Goal: Task Accomplishment & Management: Manage account settings

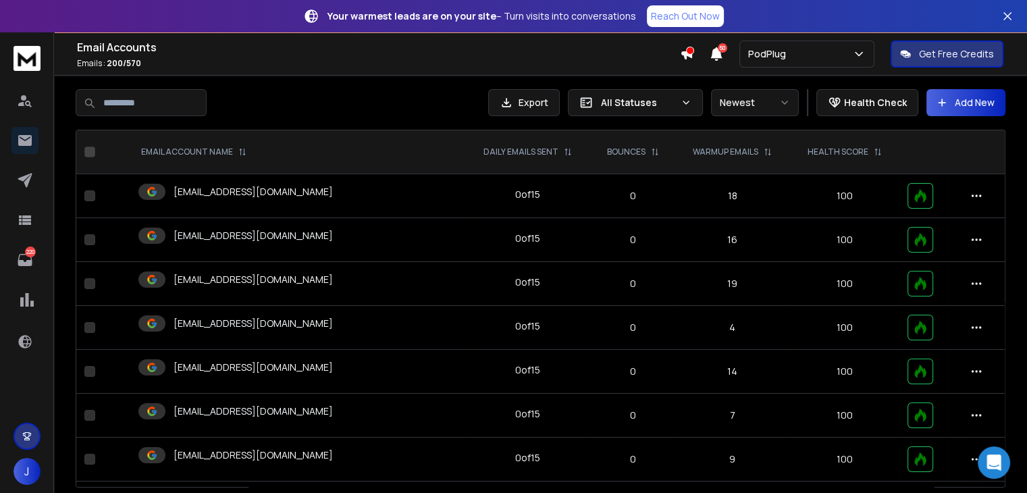
scroll to position [4096, 0]
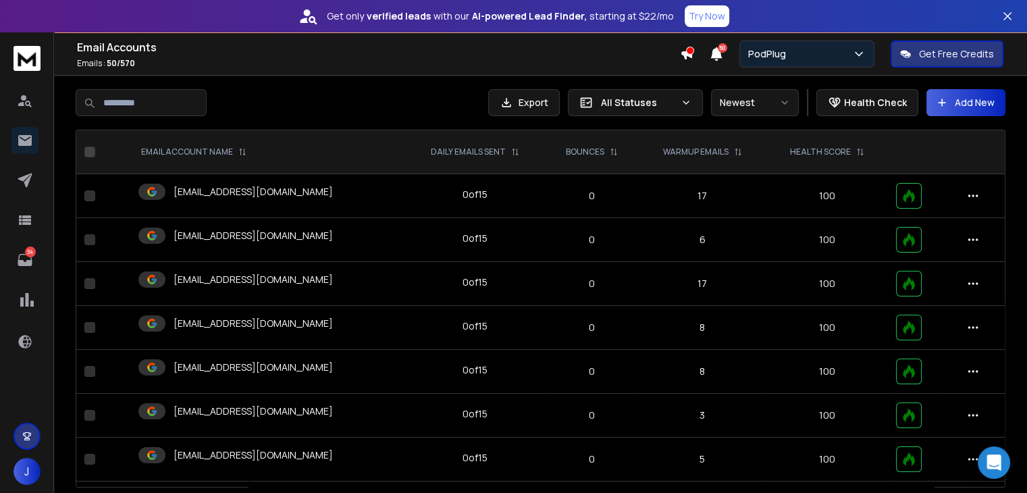
click at [790, 55] on p "PodPlug" at bounding box center [769, 54] width 43 height 14
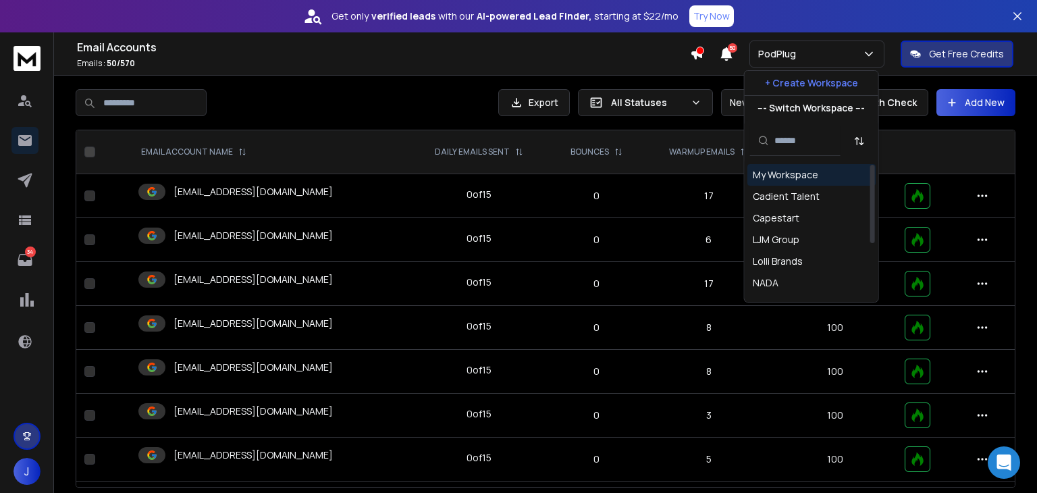
click at [409, 97] on div at bounding box center [283, 102] width 415 height 27
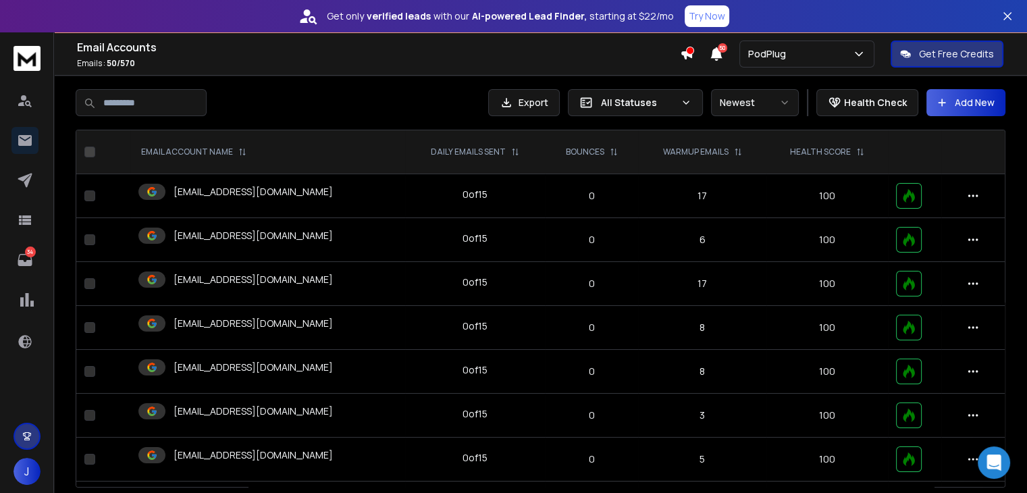
click at [203, 102] on input at bounding box center [141, 102] width 131 height 27
paste input "**********"
type input "**********"
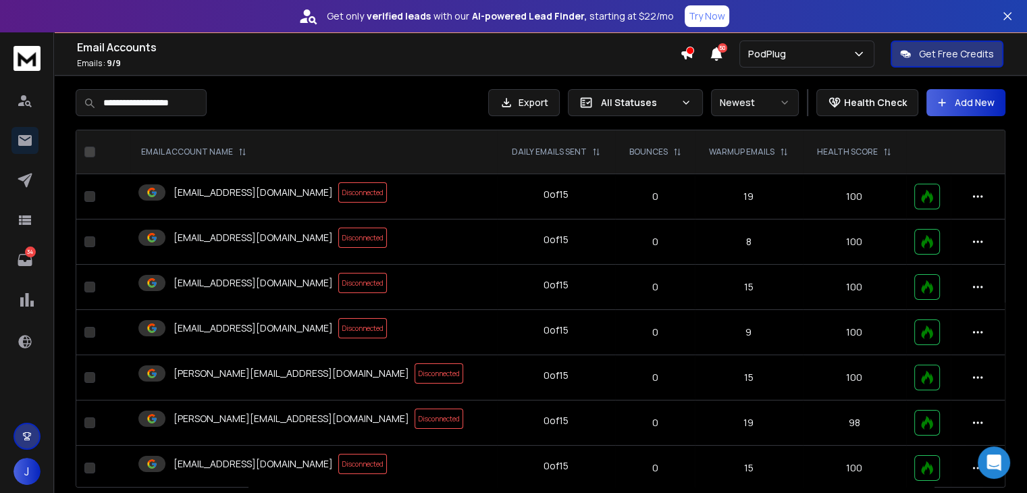
click at [207, 109] on input "**********" at bounding box center [141, 102] width 131 height 27
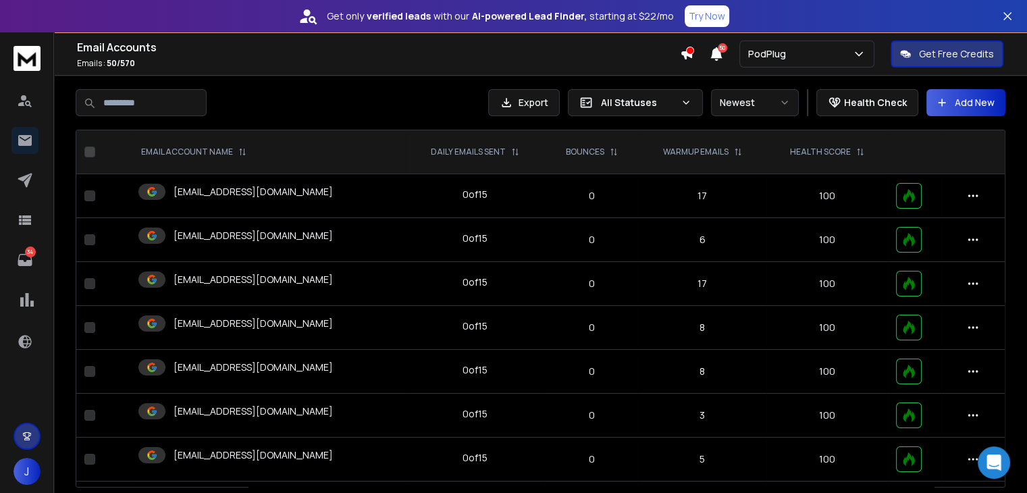
click at [740, 114] on body "Get only verified leads with our AI-powered Lead Finder, starting at $22/mo Try…" at bounding box center [513, 246] width 1027 height 493
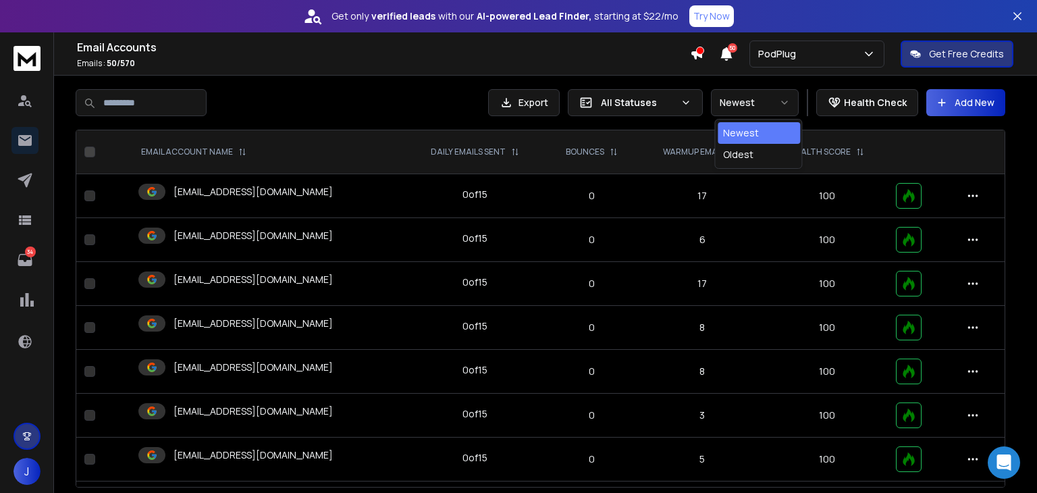
click at [678, 111] on div "All Statuses" at bounding box center [635, 102] width 135 height 27
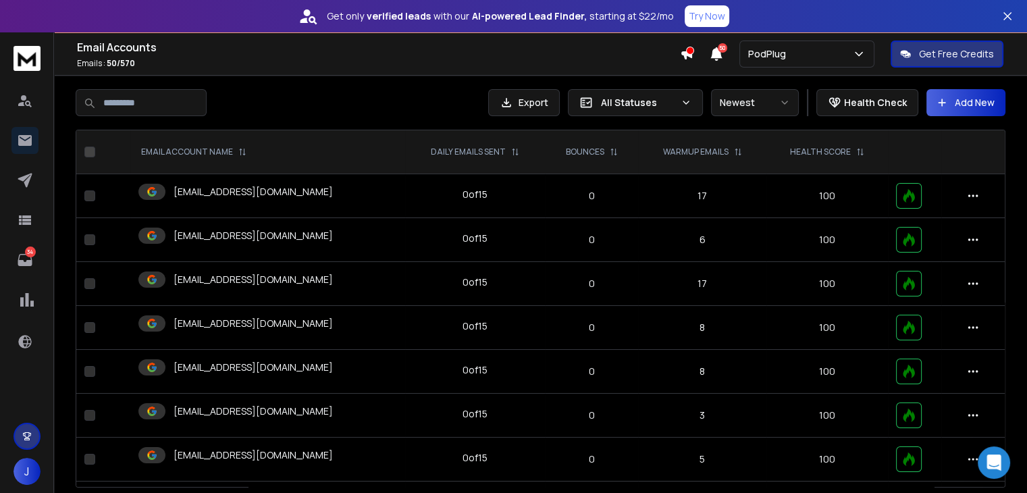
click at [657, 111] on div "All Statuses" at bounding box center [635, 102] width 135 height 27
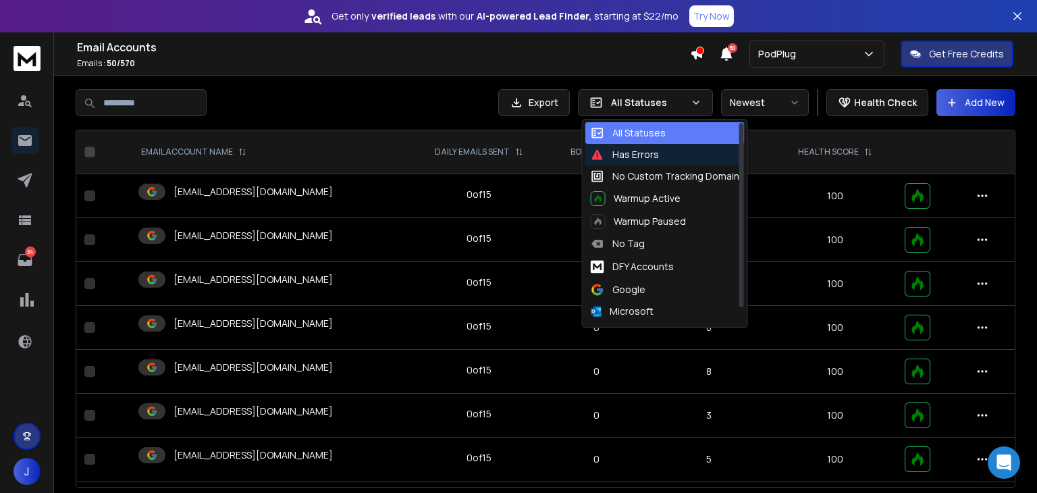
click at [652, 152] on div "Has Errors" at bounding box center [625, 155] width 68 height 14
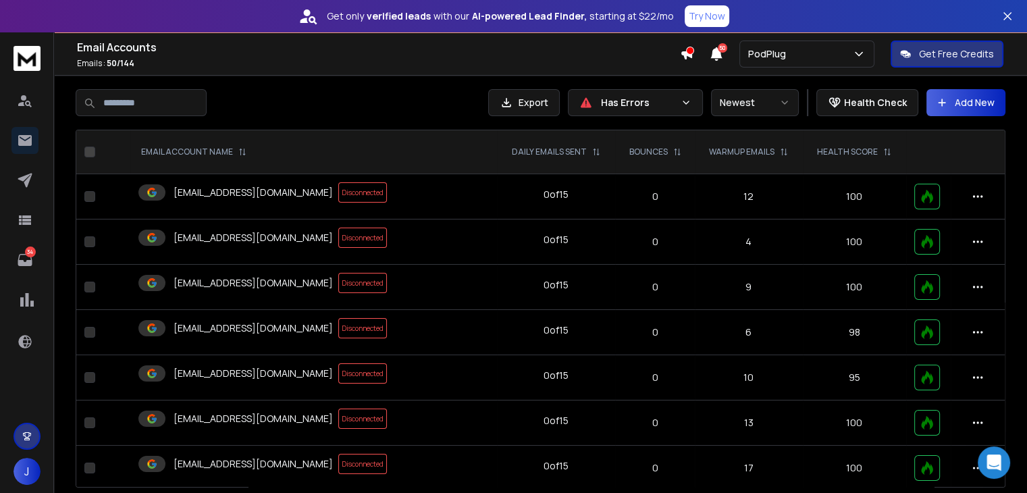
click at [643, 103] on p "Has Errors" at bounding box center [638, 103] width 74 height 14
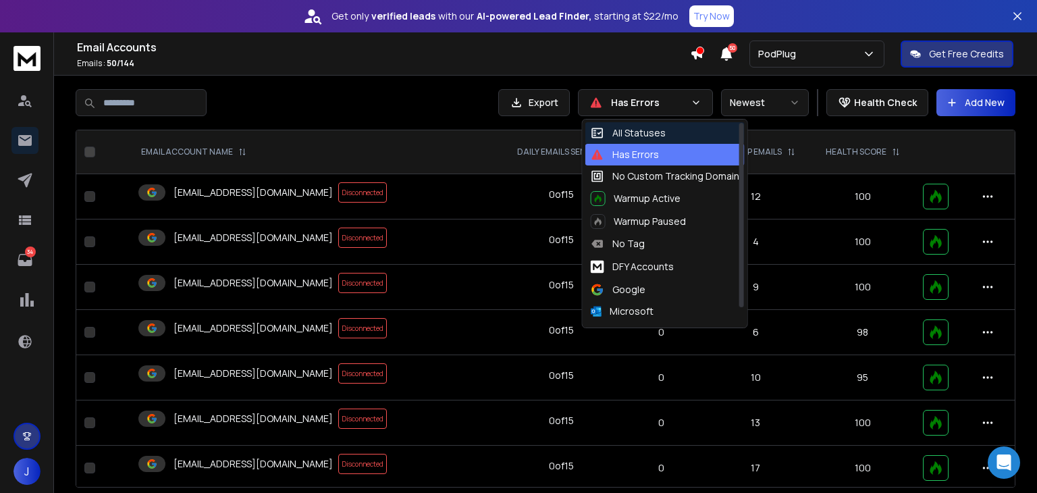
click at [637, 132] on div "All Statuses" at bounding box center [628, 133] width 75 height 14
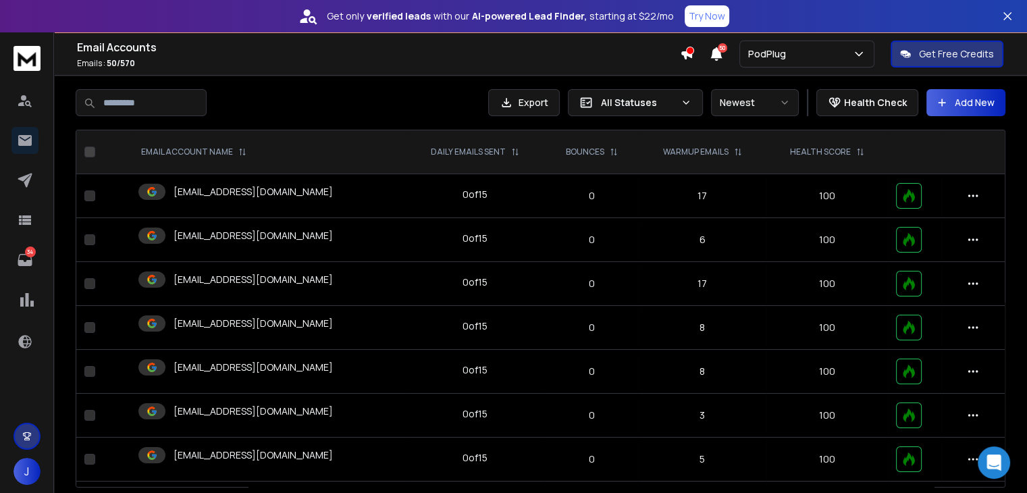
click at [657, 114] on div "All Statuses" at bounding box center [635, 102] width 135 height 27
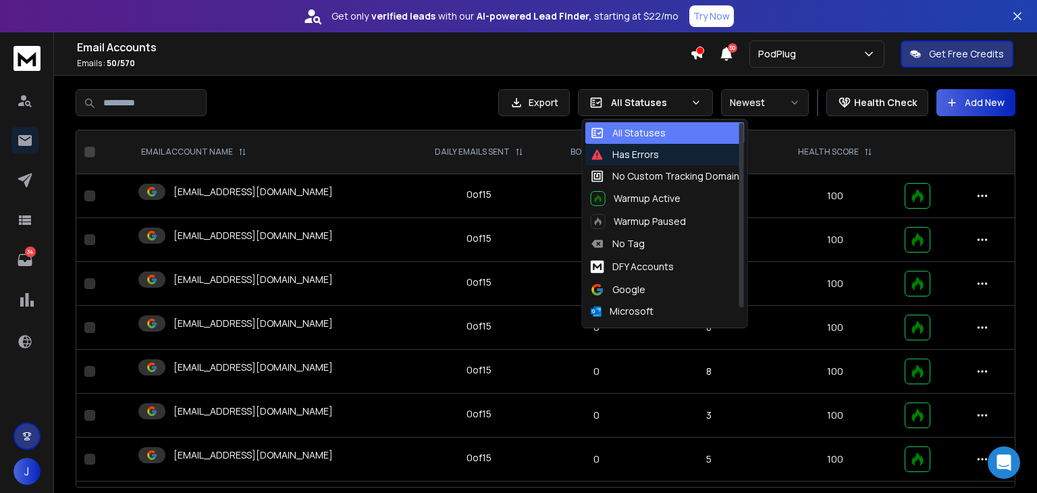
click at [648, 153] on div "Has Errors" at bounding box center [625, 155] width 68 height 14
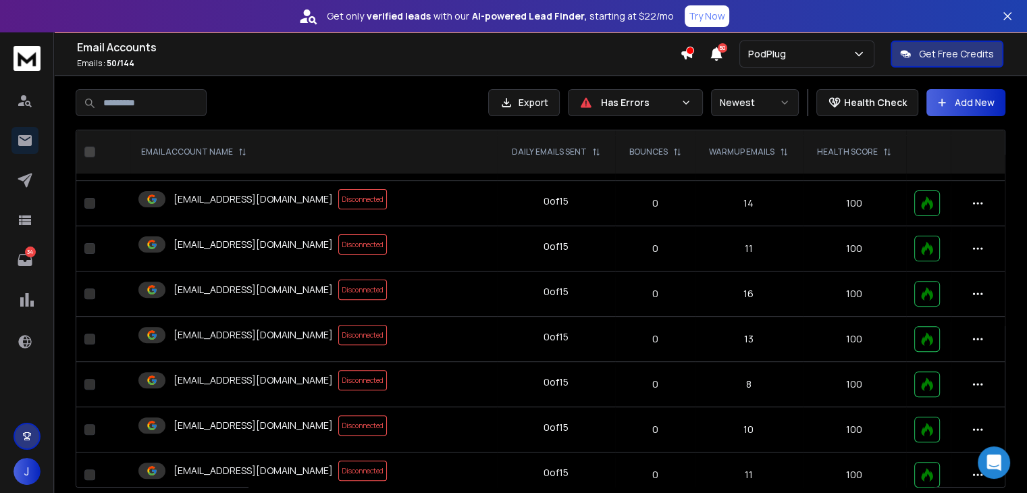
scroll to position [270, 0]
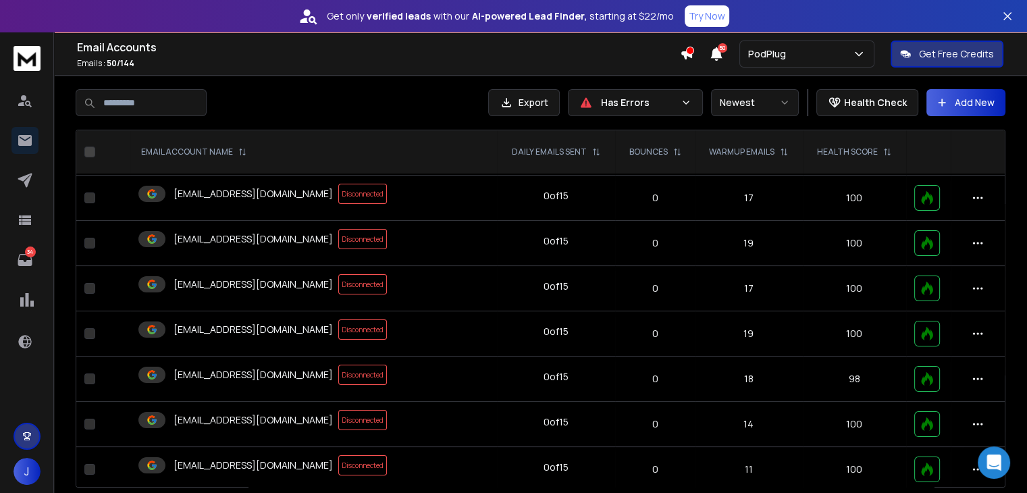
click at [657, 105] on p "Has Errors" at bounding box center [638, 103] width 74 height 14
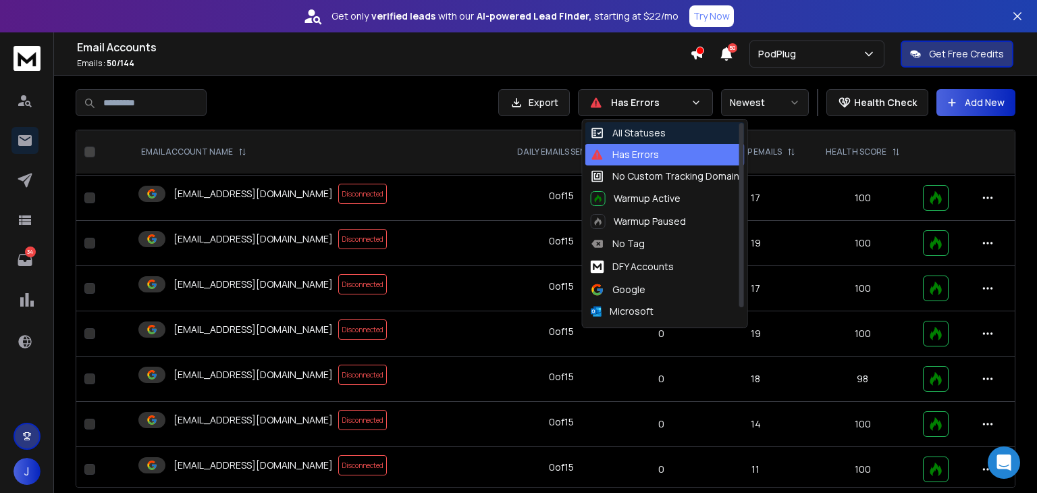
click at [659, 136] on div "All Statuses" at bounding box center [628, 133] width 75 height 14
